Goal: Navigation & Orientation: Understand site structure

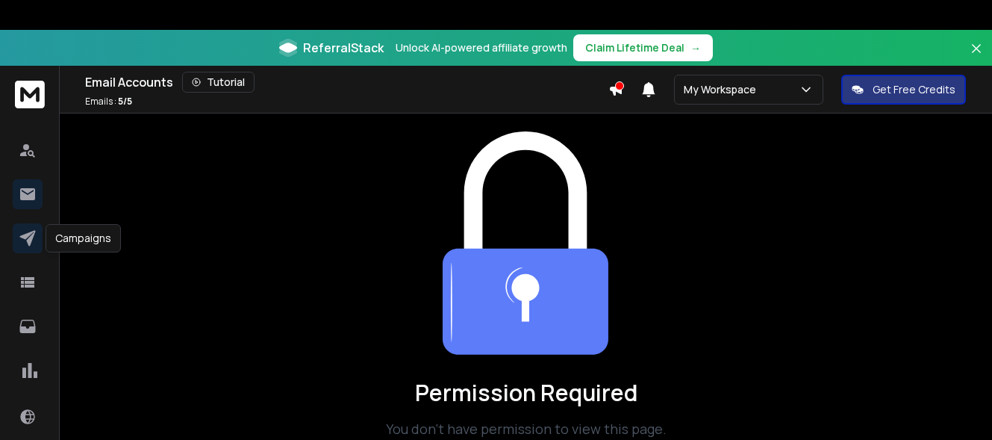
click at [30, 231] on icon at bounding box center [28, 238] width 18 height 18
click at [22, 236] on icon at bounding box center [27, 239] width 16 height 16
click at [31, 237] on icon at bounding box center [27, 239] width 16 height 16
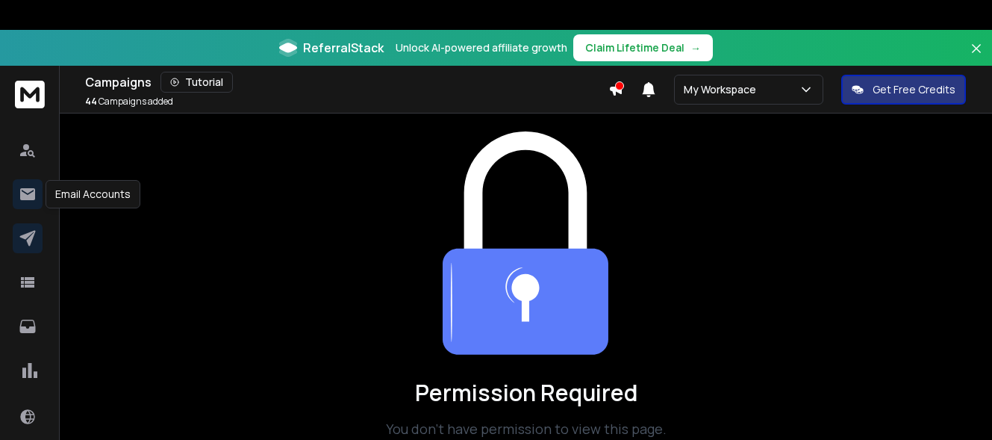
click at [26, 191] on icon at bounding box center [27, 194] width 15 height 12
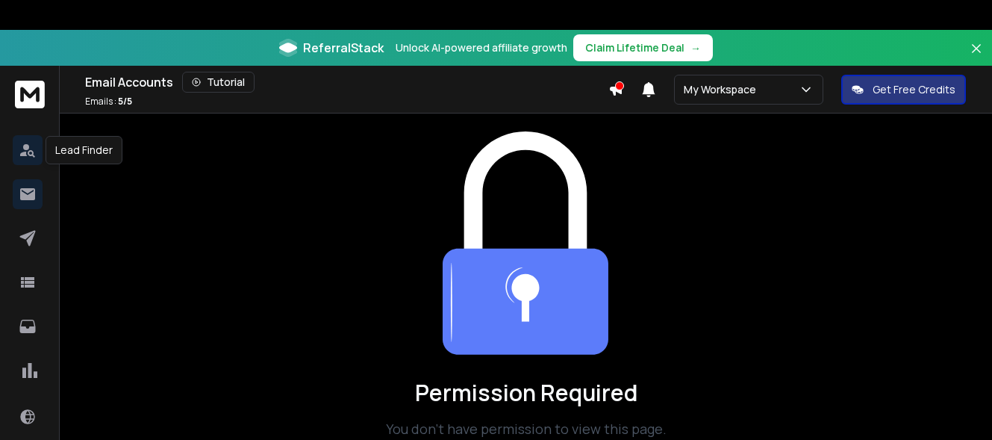
click at [29, 149] on icon at bounding box center [28, 150] width 18 height 18
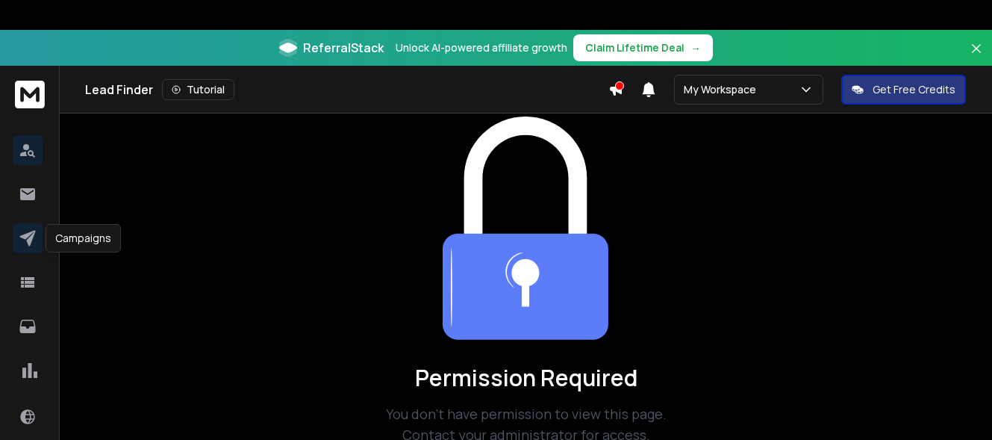
click at [33, 238] on icon at bounding box center [28, 238] width 18 height 18
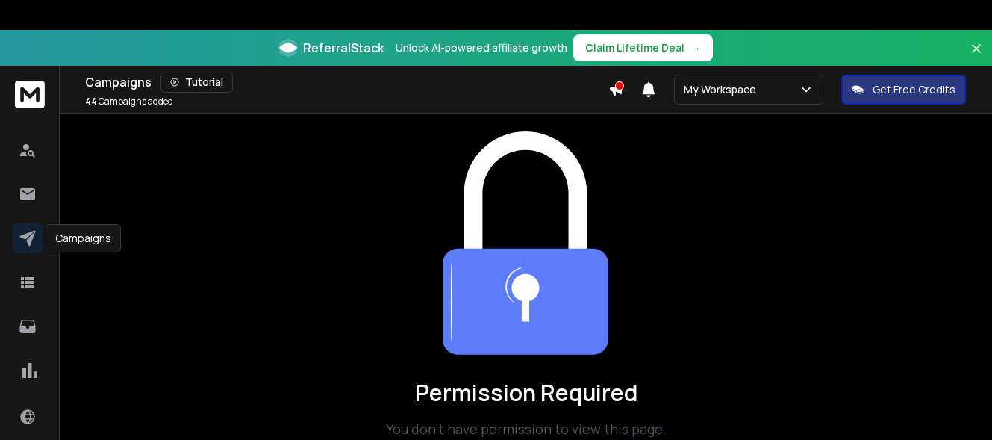
click at [33, 238] on icon at bounding box center [28, 238] width 18 height 18
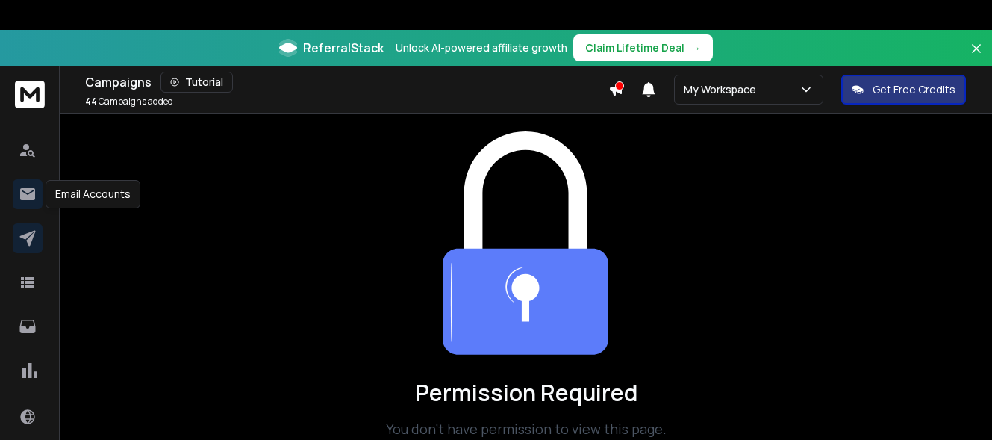
click at [33, 192] on icon at bounding box center [27, 194] width 15 height 12
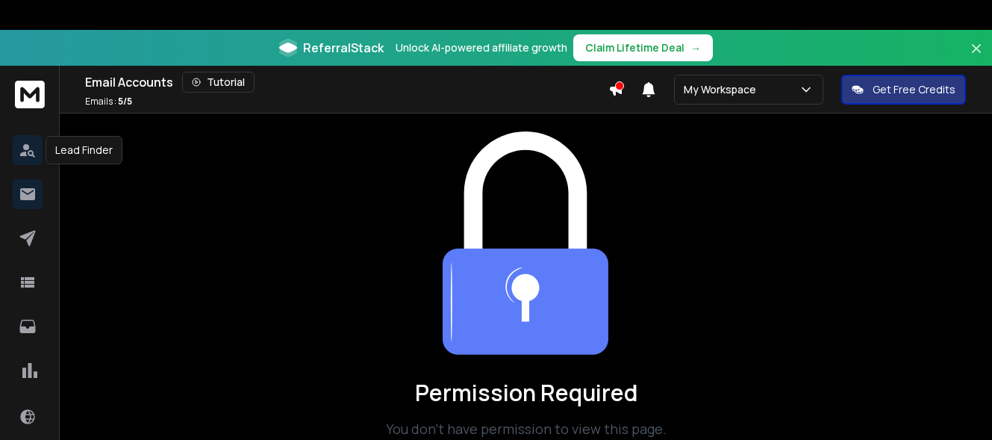
click at [36, 150] on icon at bounding box center [28, 150] width 18 height 18
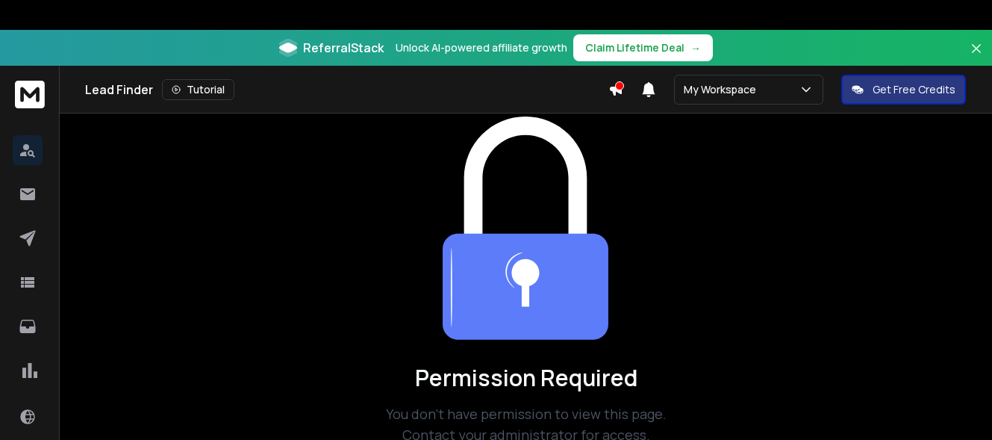
click at [978, 49] on icon "Close banner" at bounding box center [976, 48] width 13 height 13
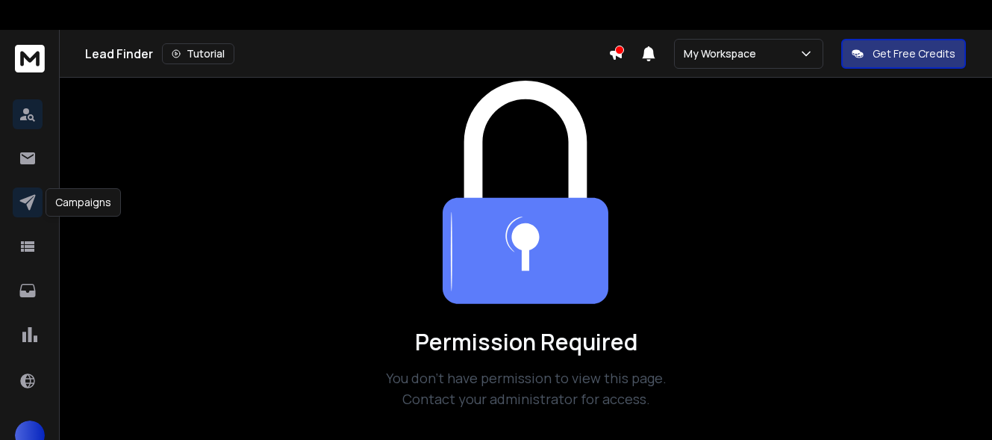
click at [33, 200] on icon at bounding box center [27, 203] width 16 height 16
